Goal: Communication & Community: Answer question/provide support

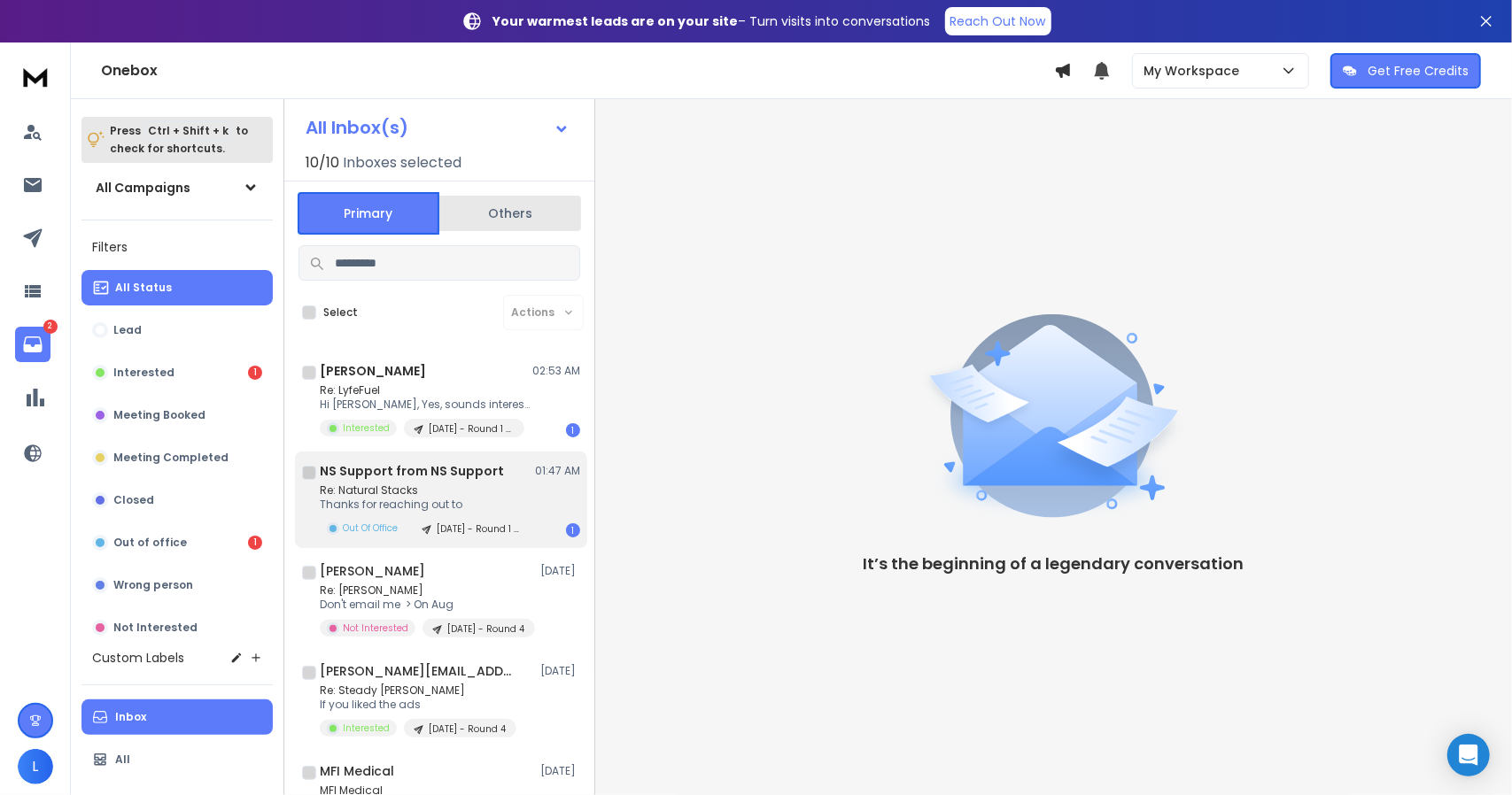
click at [467, 498] on p "Thanks for reaching out to" at bounding box center [425, 505] width 212 height 14
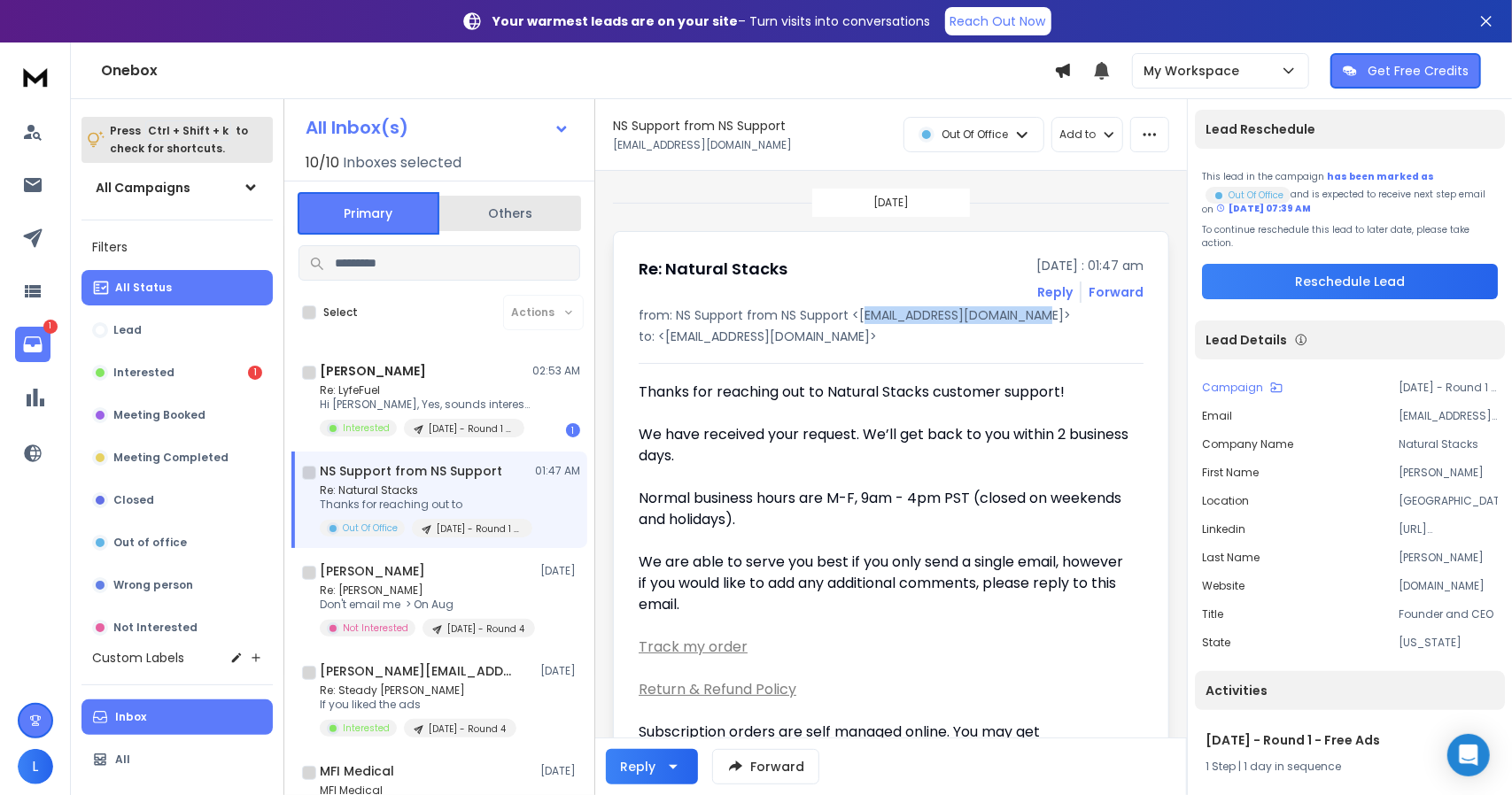
drag, startPoint x: 860, startPoint y: 318, endPoint x: 1095, endPoint y: 322, distance: 235.0
click at [1095, 322] on p "from: NS Support from NS Support <[EMAIL_ADDRESS][DOMAIN_NAME]>" at bounding box center [890, 315] width 505 height 18
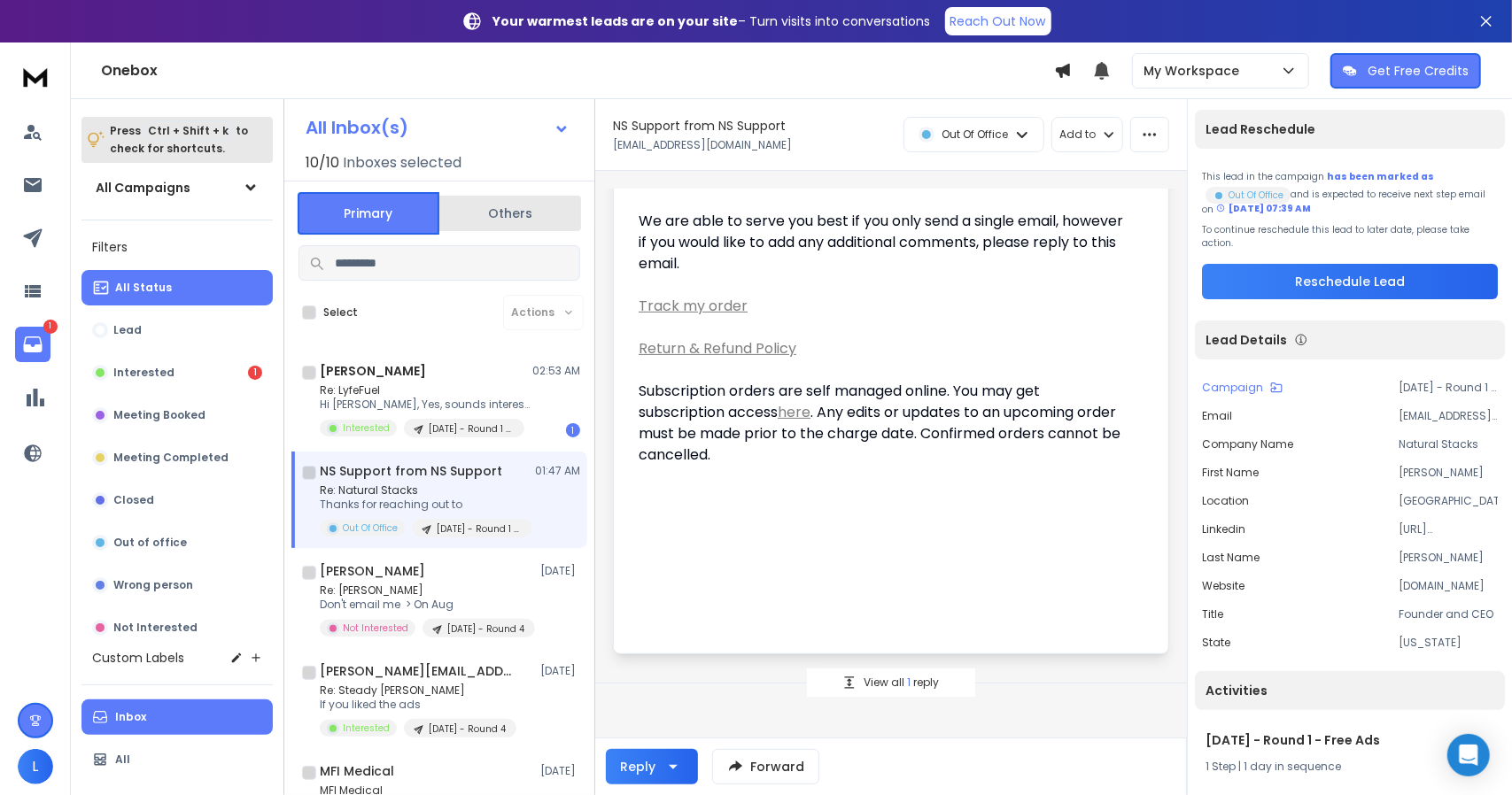
scroll to position [75, 0]
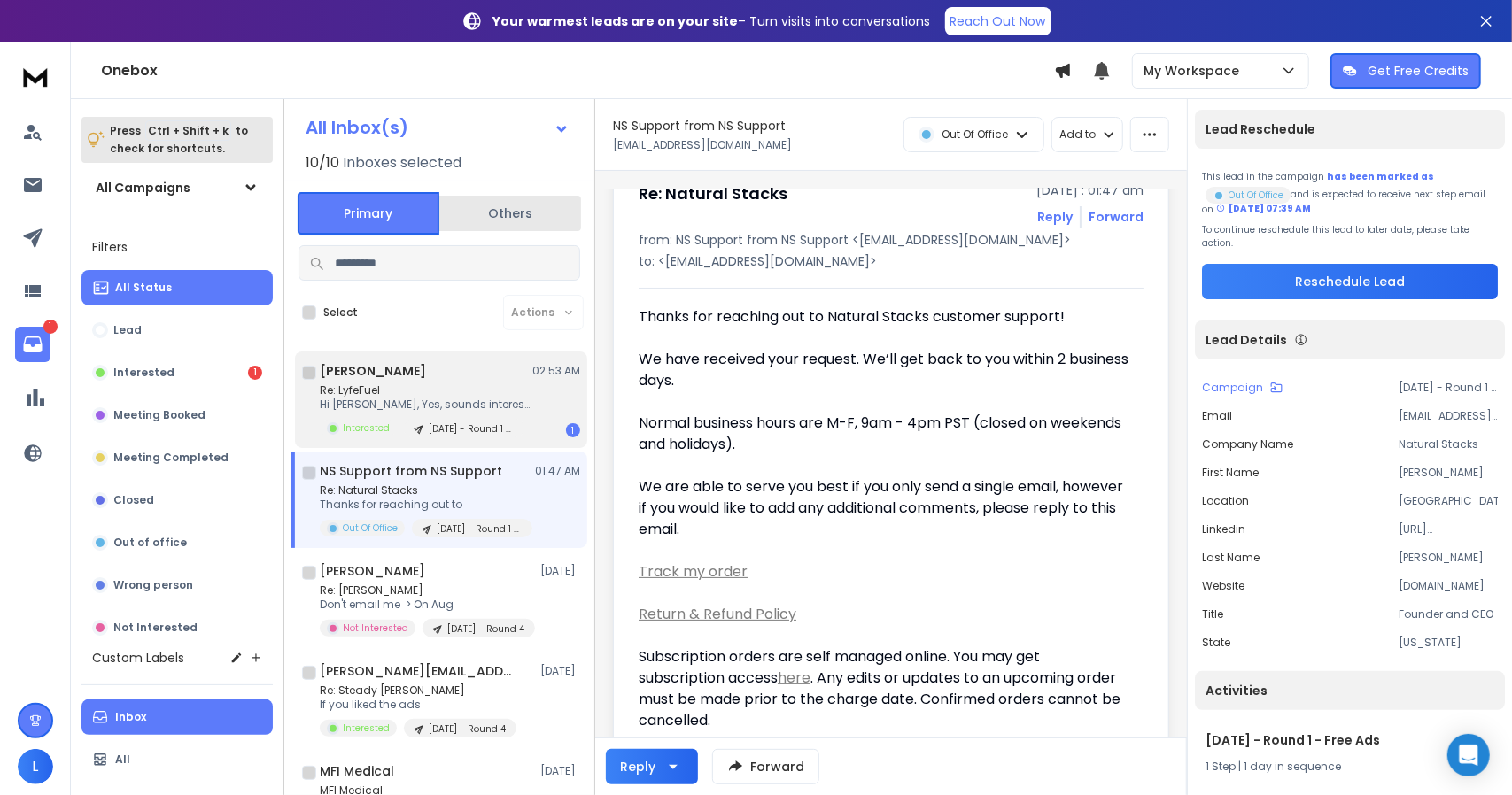
click at [474, 398] on p "Hi [PERSON_NAME], Yes, sounds interesting!" at bounding box center [425, 405] width 212 height 14
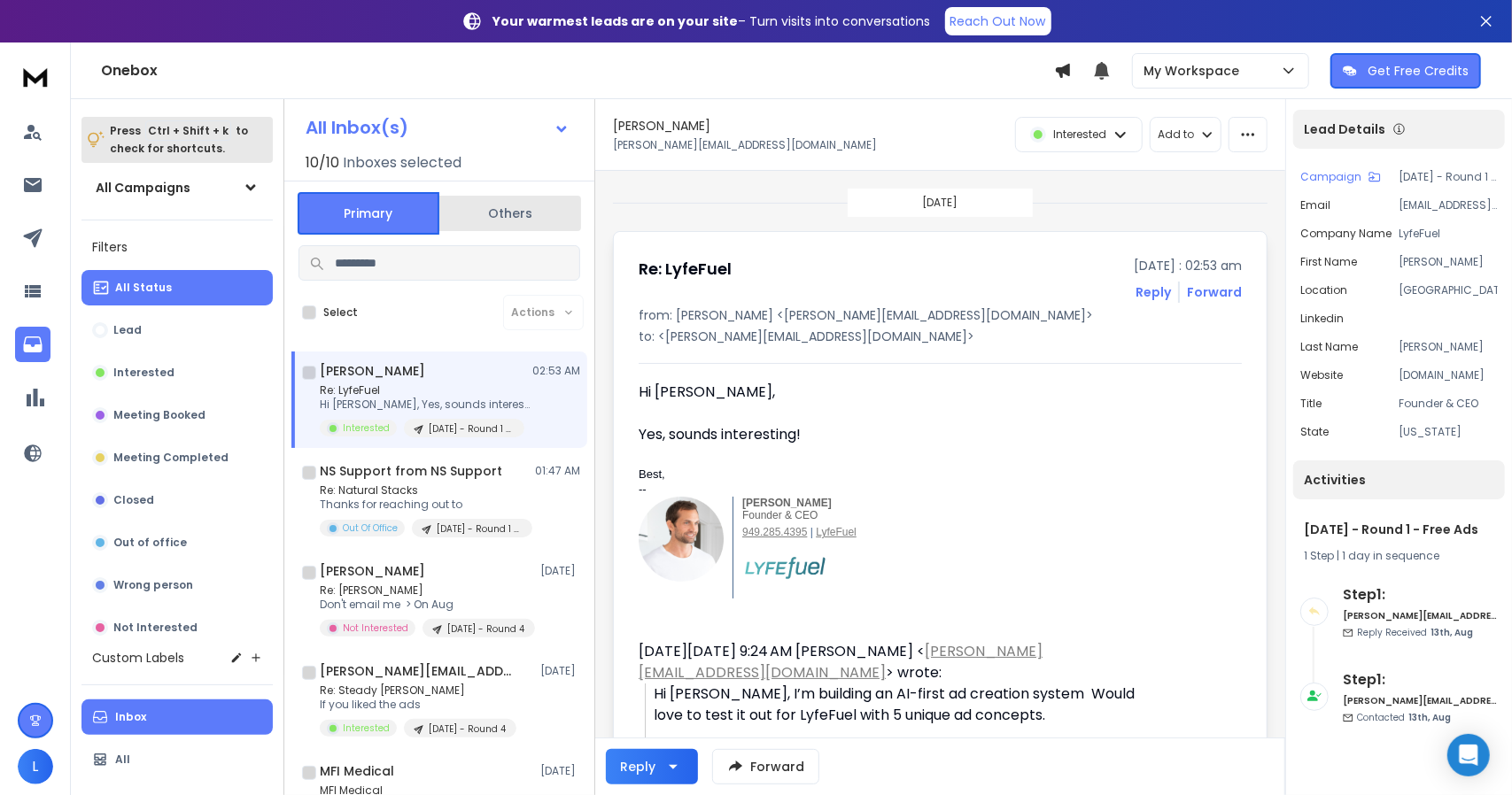
click at [722, 441] on div "Yes, sounds interesting!" at bounding box center [897, 435] width 517 height 22
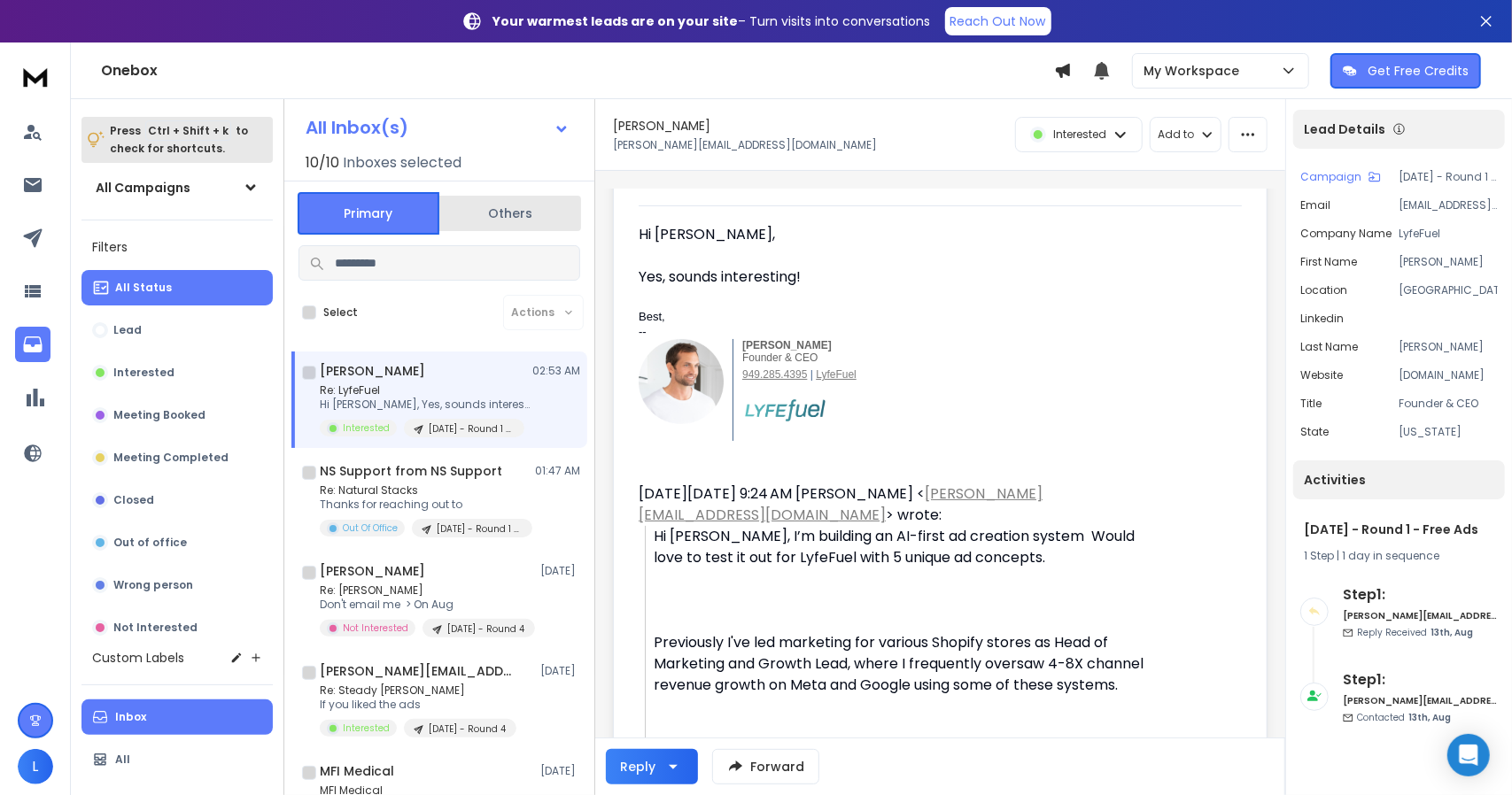
scroll to position [266, 0]
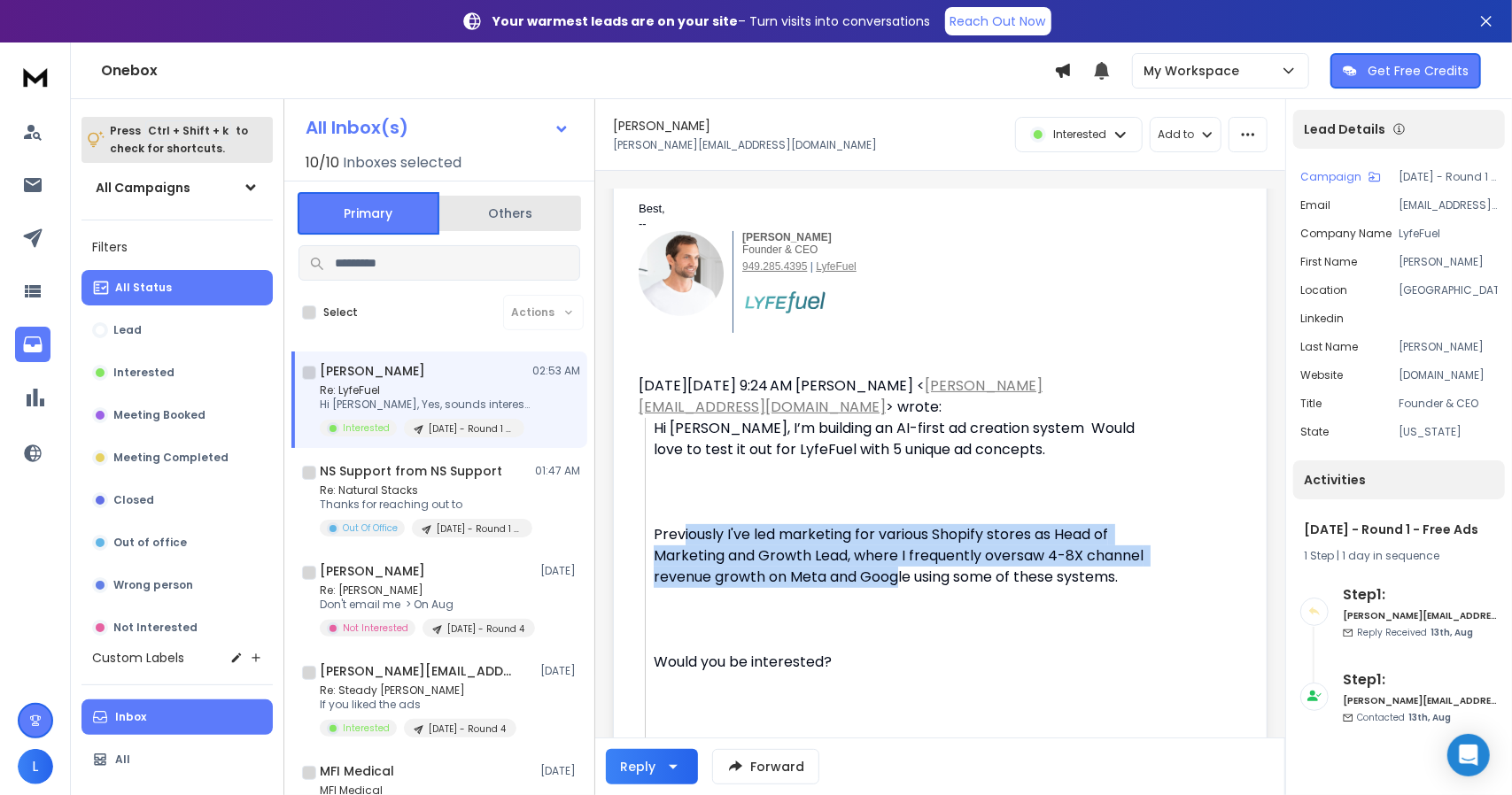
drag, startPoint x: 680, startPoint y: 530, endPoint x: 896, endPoint y: 572, distance: 220.0
click at [896, 572] on blockquote "Hi [PERSON_NAME], I’m building an AI-first ad creation system Would love to tes…" at bounding box center [900, 725] width 511 height 616
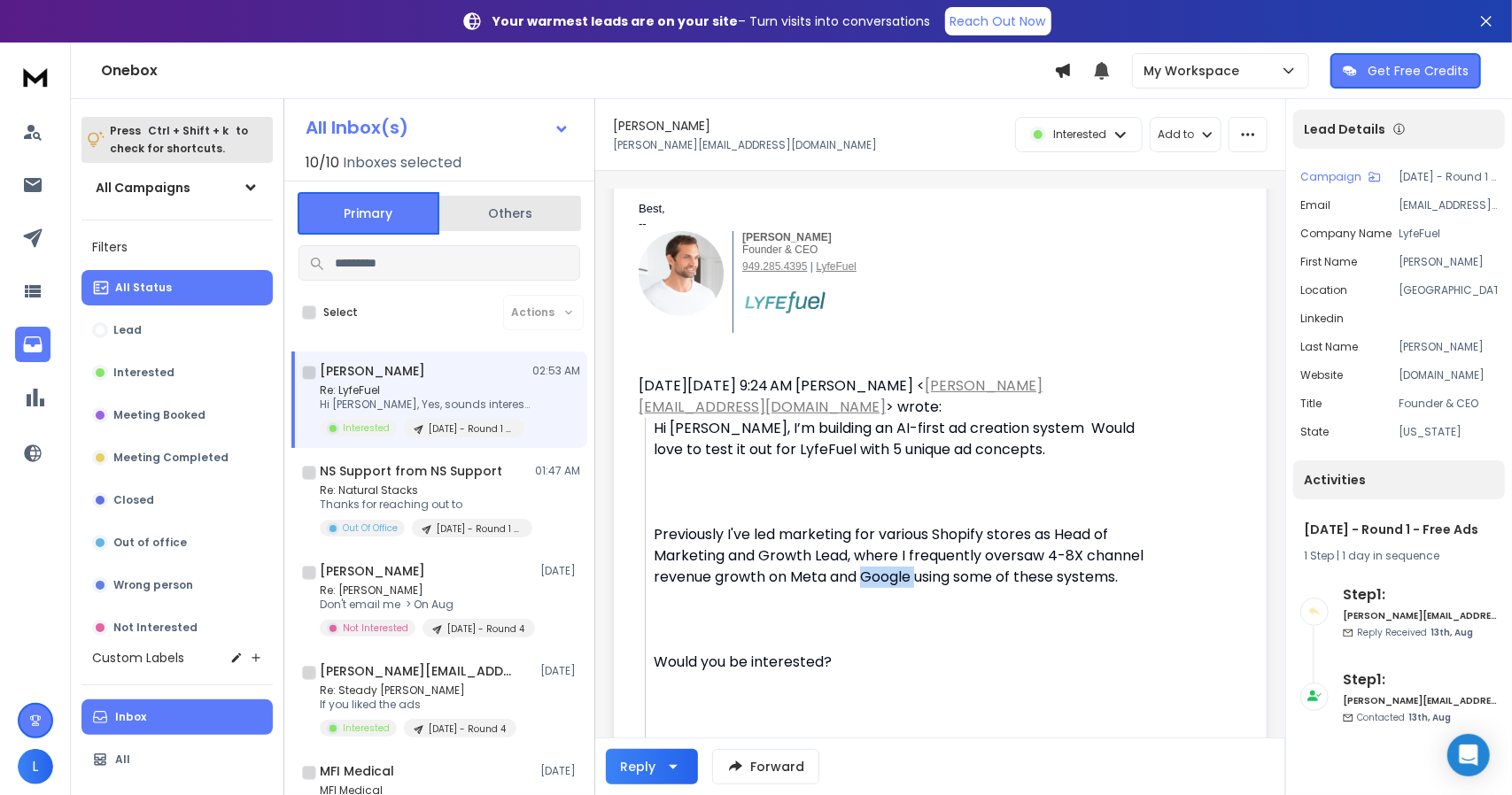
click at [896, 572] on blockquote "Hi [PERSON_NAME], I’m building an AI-first ad creation system Would love to tes…" at bounding box center [900, 725] width 511 height 616
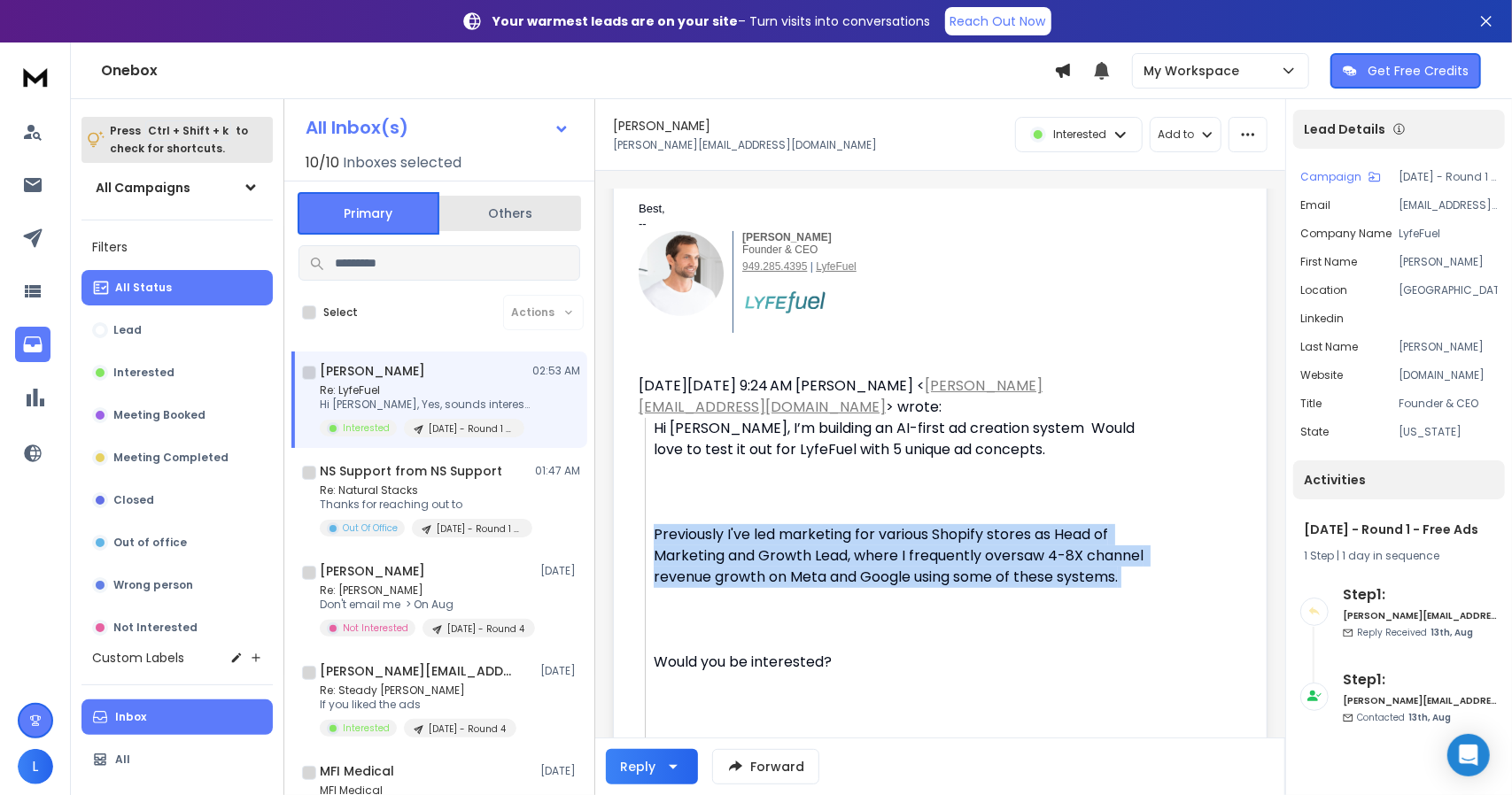
click at [896, 572] on blockquote "Hi [PERSON_NAME], I’m building an AI-first ad creation system Would love to tes…" at bounding box center [900, 725] width 511 height 616
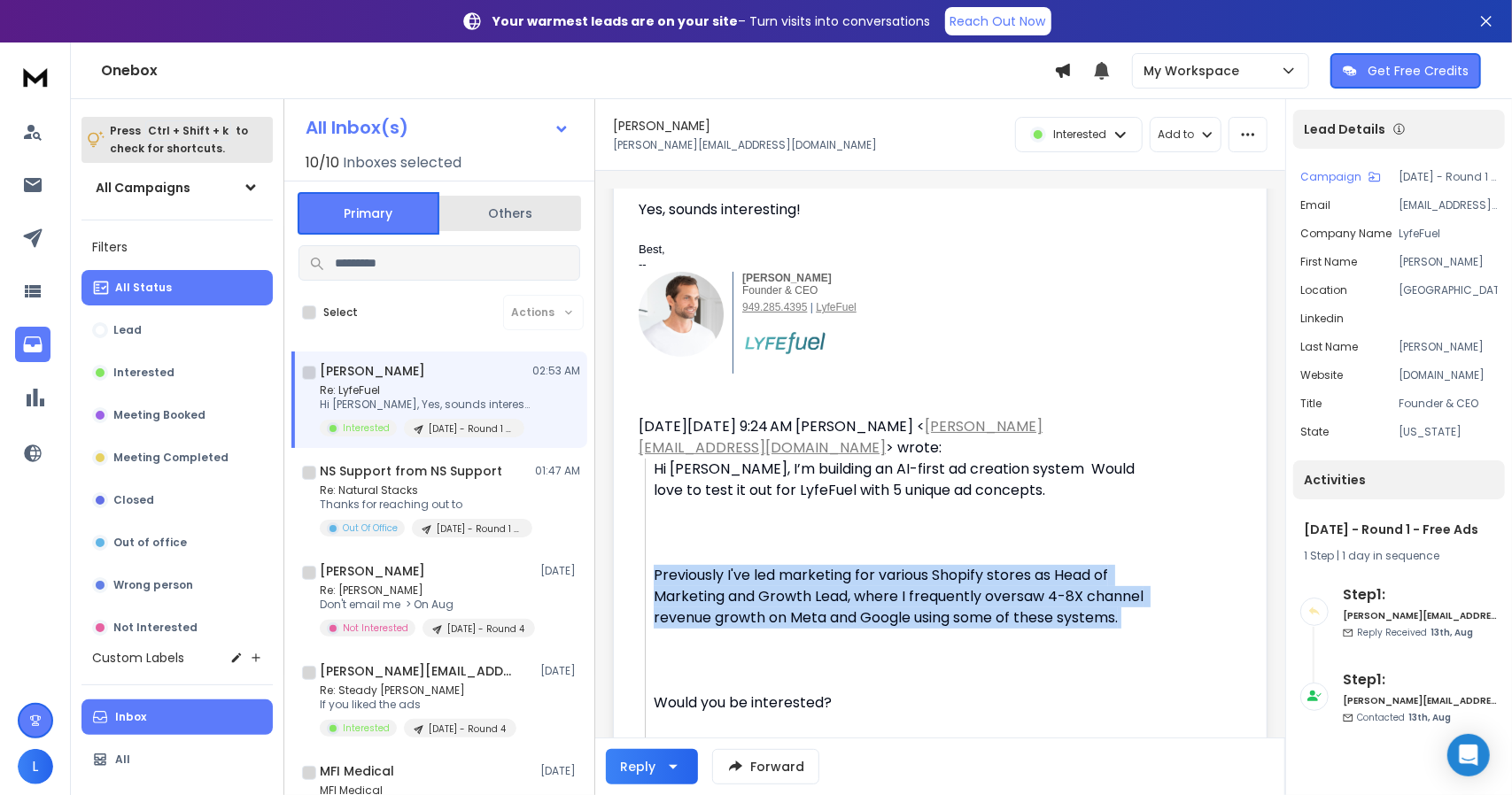
scroll to position [177, 0]
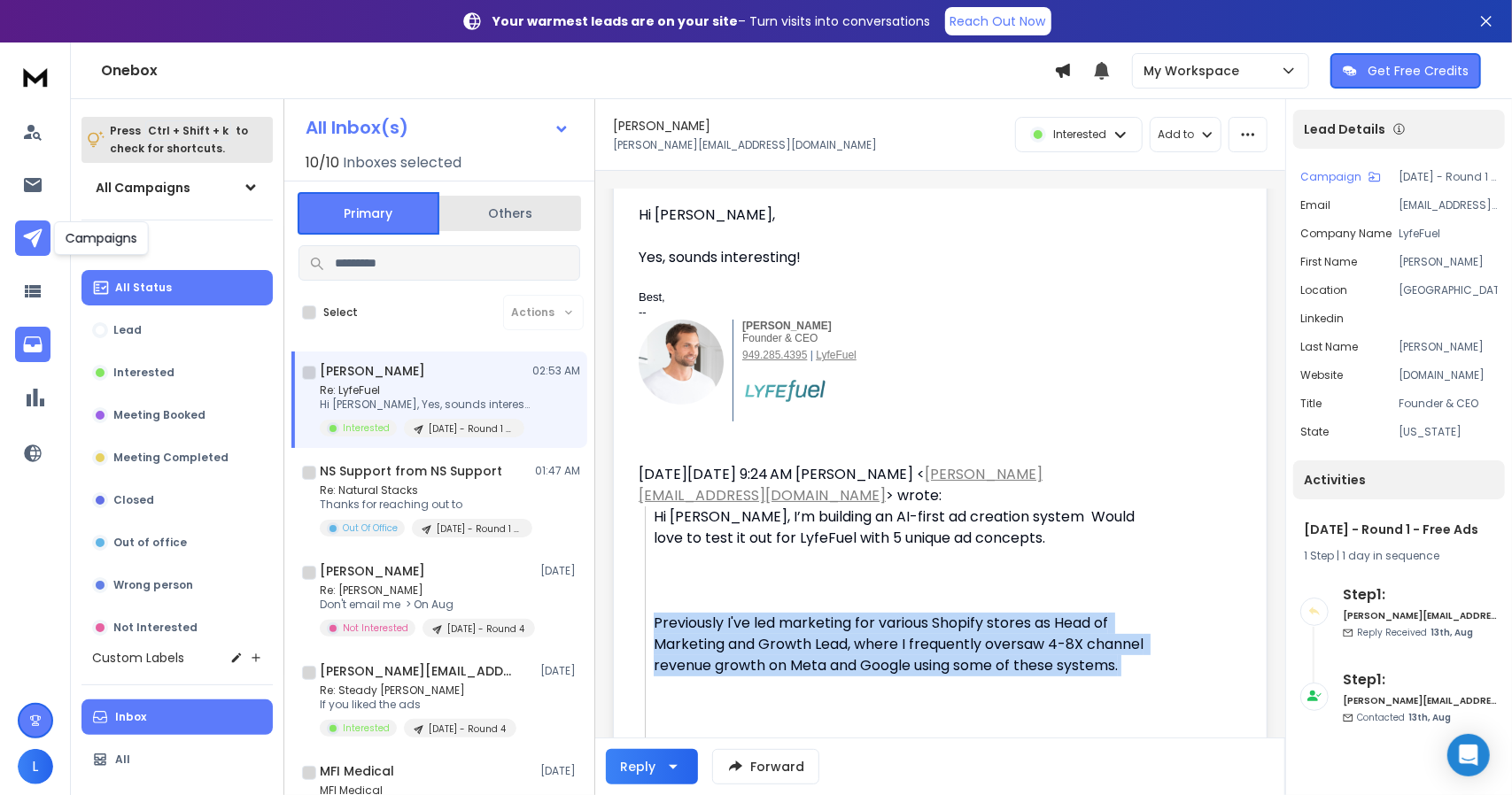
click at [40, 243] on icon at bounding box center [32, 238] width 22 height 22
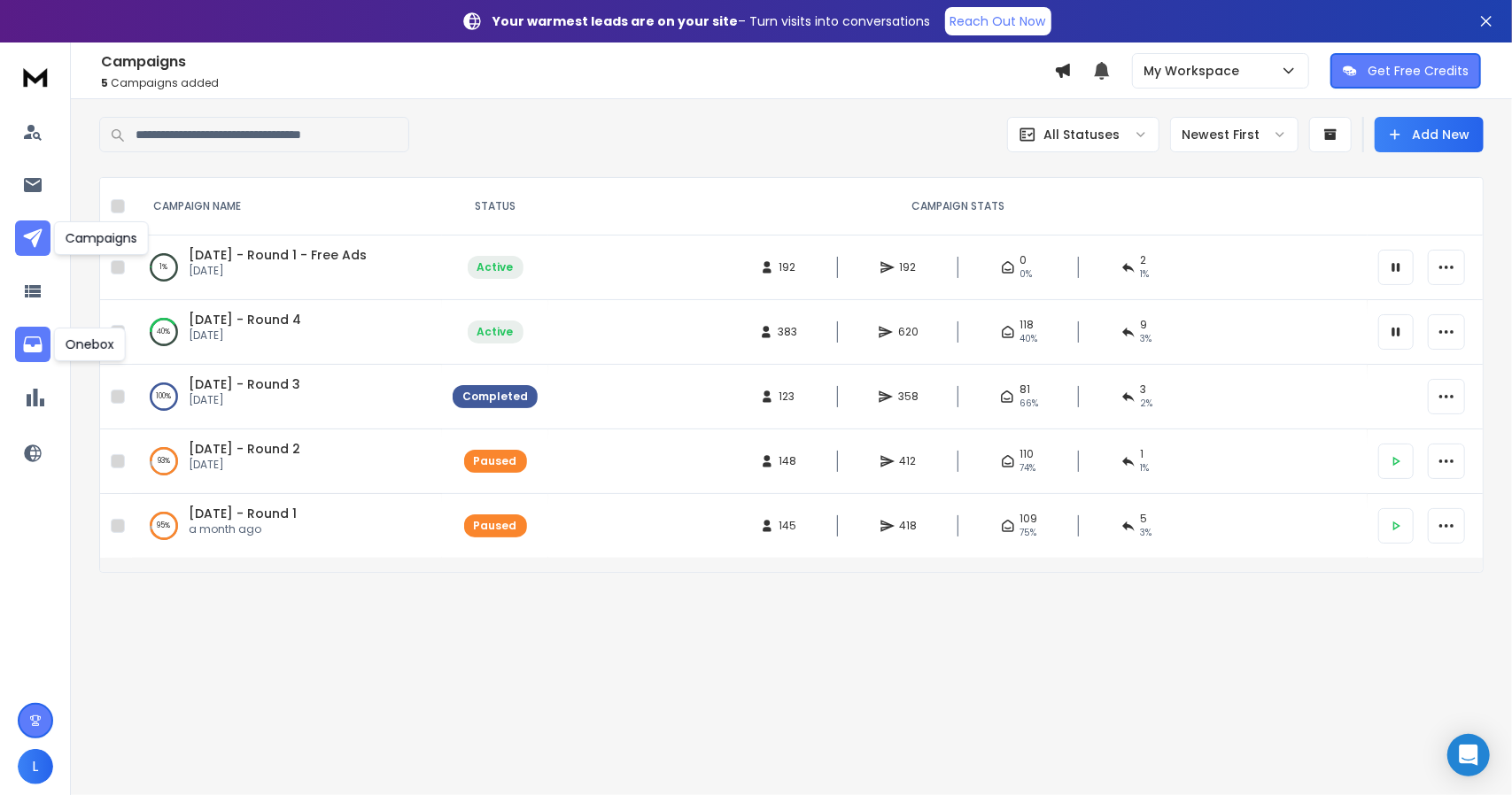
click at [31, 342] on icon at bounding box center [32, 344] width 22 height 22
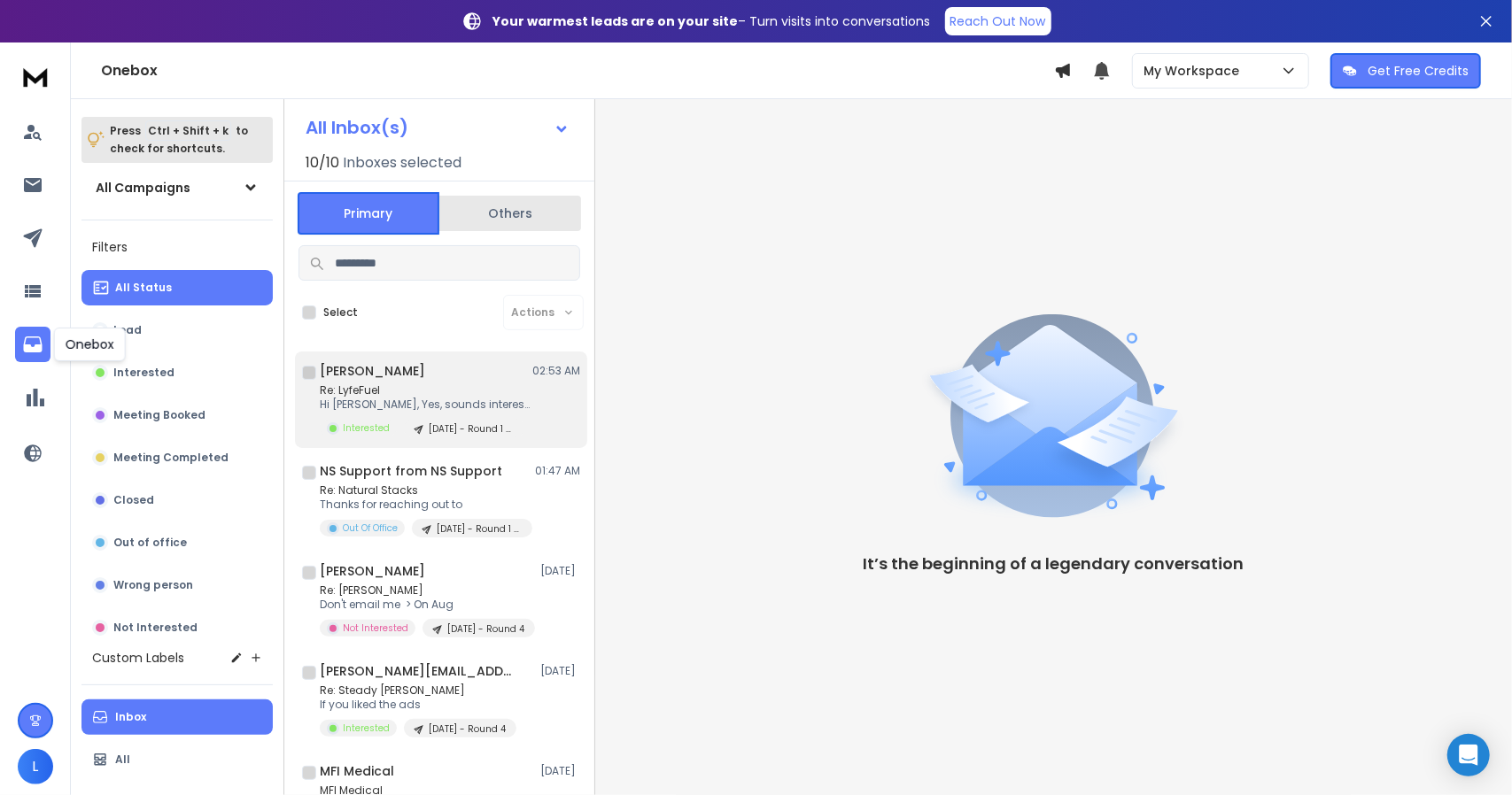
click at [489, 374] on div "[PERSON_NAME] 02:53 AM" at bounding box center [450, 371] width 260 height 18
